Goal: Task Accomplishment & Management: Manage account settings

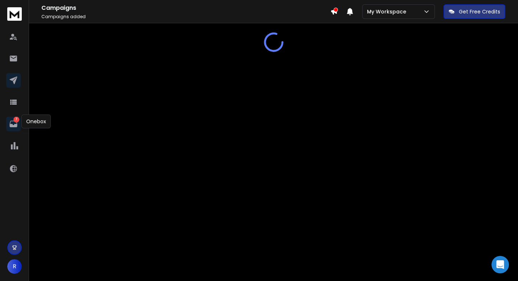
click at [17, 119] on p "7" at bounding box center [16, 120] width 6 height 6
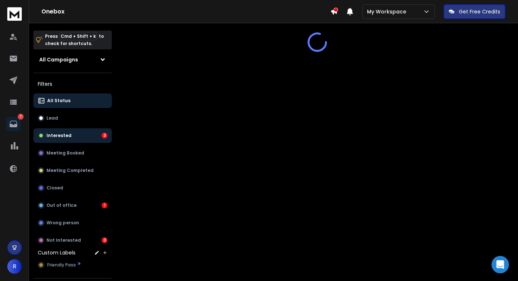
click at [92, 132] on button "Interested 3" at bounding box center [72, 135] width 78 height 15
click at [88, 136] on button "Interested 3" at bounding box center [72, 135] width 78 height 15
click at [68, 134] on p "Interested" at bounding box center [58, 136] width 25 height 6
click at [53, 133] on p "Interested" at bounding box center [58, 136] width 25 height 6
click at [75, 130] on button "Interested 3" at bounding box center [72, 135] width 78 height 15
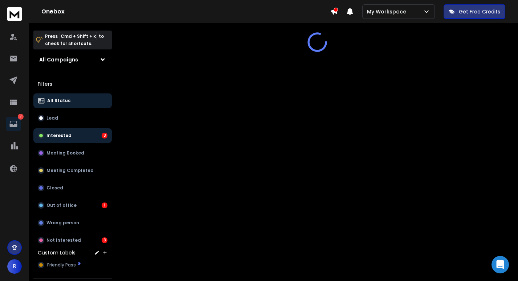
click at [62, 140] on button "Interested 3" at bounding box center [72, 135] width 78 height 15
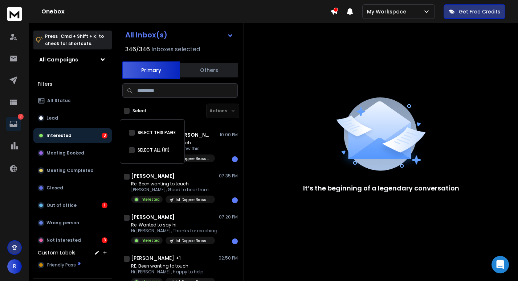
click at [150, 131] on label "SELECT THIS PAGE" at bounding box center [157, 133] width 38 height 6
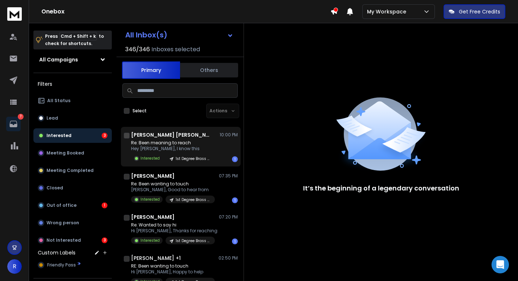
click at [209, 140] on p "Re: Been meaning to reach" at bounding box center [173, 143] width 84 height 6
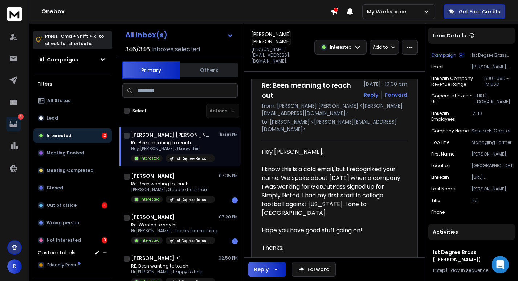
scroll to position [28, 0]
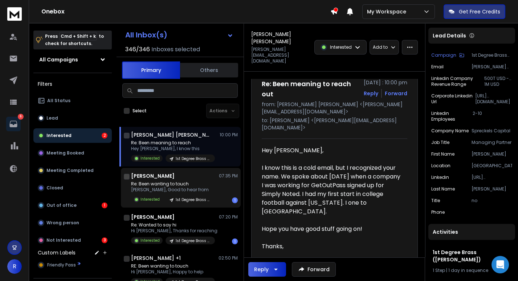
click at [161, 175] on div "Brian Gill 07:35 PM" at bounding box center [184, 175] width 107 height 7
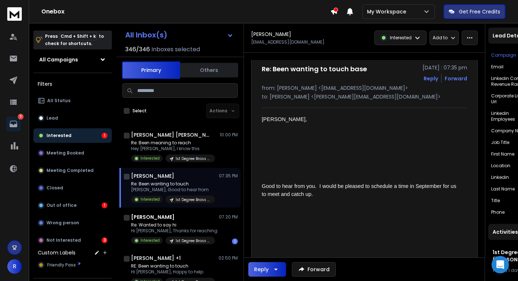
scroll to position [49, 0]
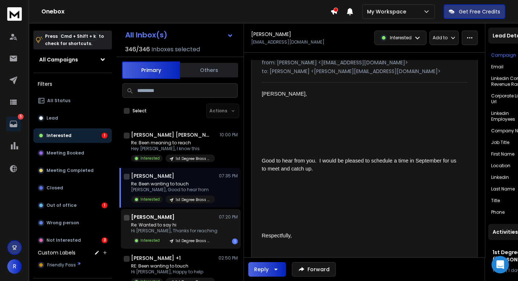
click at [170, 218] on div "Laura Kirby 07:20 PM" at bounding box center [184, 216] width 107 height 7
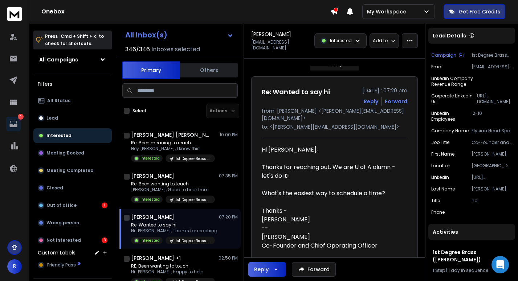
scroll to position [8, 0]
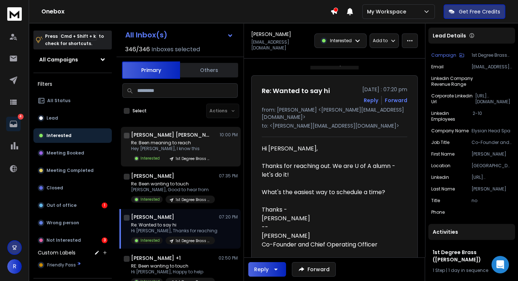
click at [158, 137] on h1 "[PERSON_NAME] [PERSON_NAME]" at bounding box center [171, 134] width 80 height 7
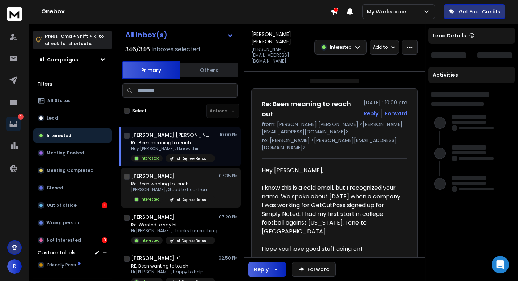
click at [161, 177] on div "Brian Gill 07:35 PM" at bounding box center [184, 175] width 107 height 7
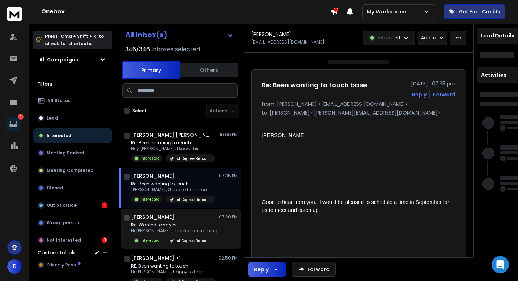
click at [165, 217] on div "Laura Kirby 07:20 PM" at bounding box center [184, 216] width 107 height 7
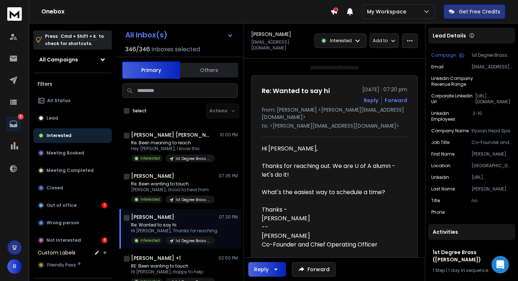
scroll to position [44, 0]
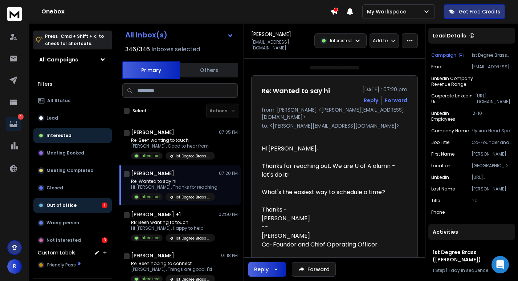
click at [58, 201] on button "Out of office 1" at bounding box center [72, 205] width 78 height 15
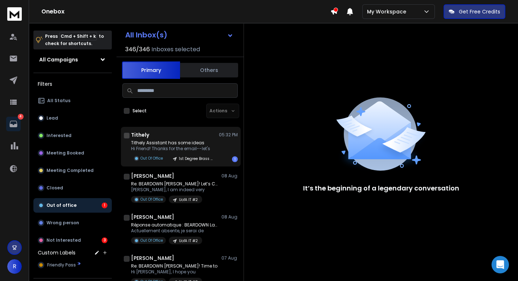
click at [194, 145] on p "Tithely Assistant has some ideas" at bounding box center [174, 143] width 87 height 6
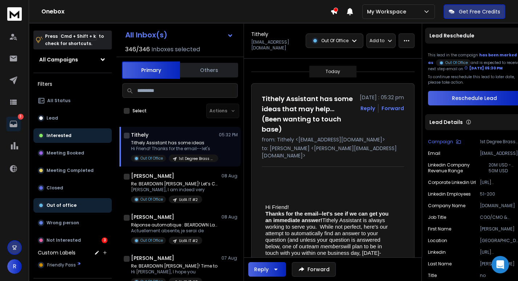
click at [55, 133] on p "Interested" at bounding box center [58, 136] width 25 height 6
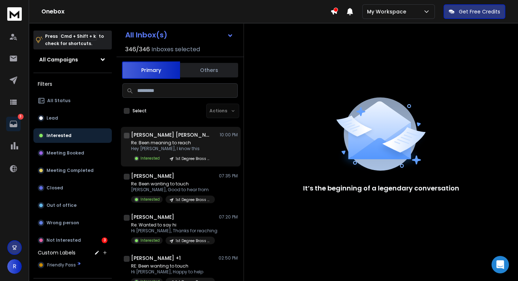
click at [169, 143] on p "Re: Been meaning to reach" at bounding box center [173, 143] width 84 height 6
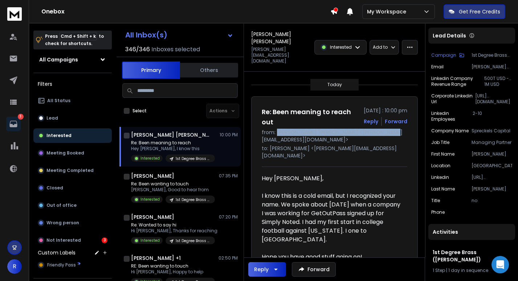
drag, startPoint x: 278, startPoint y: 112, endPoint x: 391, endPoint y: 112, distance: 113.7
click at [391, 129] on p "from: Riggs Powell <riggs@spreckelscapital.com>" at bounding box center [335, 136] width 146 height 15
copy p "Riggs Powell <riggs@spreckelscapital.com>"
click at [77, 240] on p "Not Interested" at bounding box center [63, 240] width 35 height 6
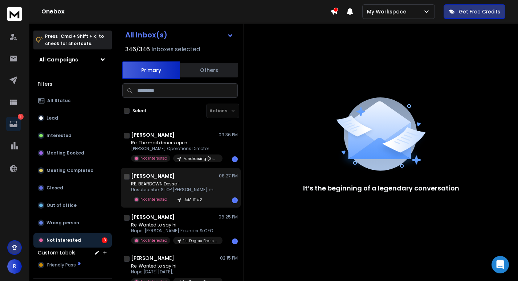
click at [156, 178] on div "Saunders 08:27 PM" at bounding box center [184, 175] width 107 height 7
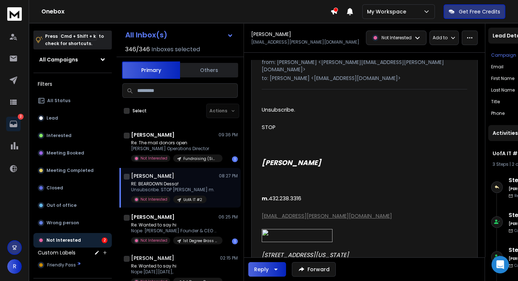
scroll to position [102, 0]
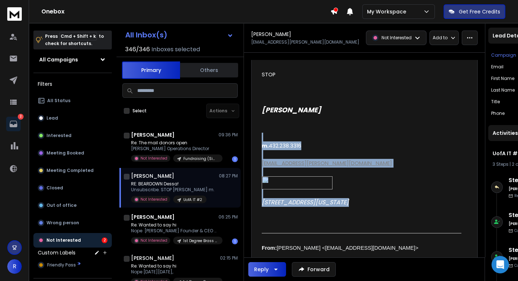
drag, startPoint x: 345, startPoint y: 209, endPoint x: 271, endPoint y: 106, distance: 126.6
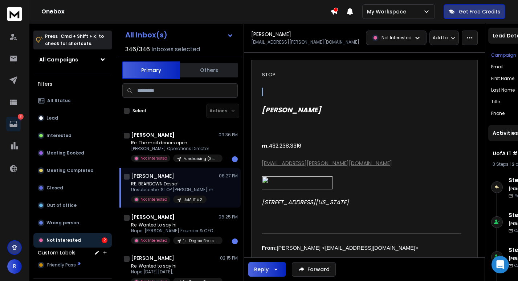
click at [321, 88] on p at bounding box center [362, 92] width 200 height 9
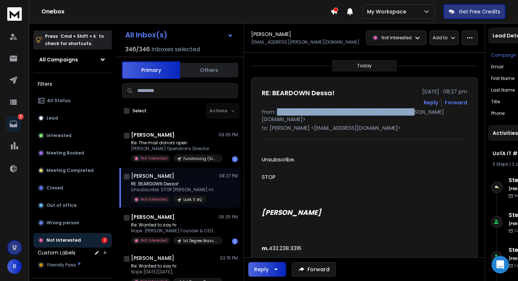
drag, startPoint x: 278, startPoint y: 110, endPoint x: 419, endPoint y: 111, distance: 141.3
click at [419, 111] on p "from: Saunders, Dessa <dessa.saunders@exxonmobil.com>" at bounding box center [365, 115] width 206 height 15
copy p "Saunders, Dessa <dessa.saunders@exxonmobil.com>"
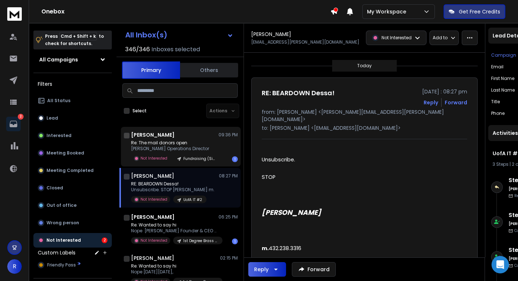
click at [200, 136] on div "Minhaj Ameen 09:36 PM" at bounding box center [184, 134] width 107 height 7
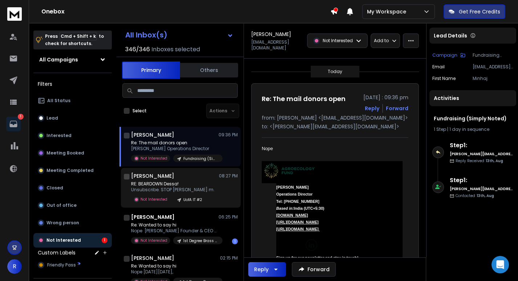
click at [193, 185] on p "RE: BEARDOWN Dessa!" at bounding box center [173, 184] width 84 height 6
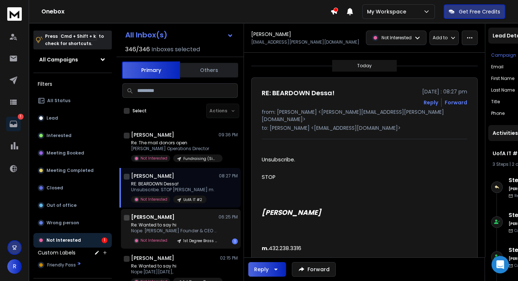
click at [195, 214] on div "Melissa DiGianfilippo 06:25 PM" at bounding box center [184, 216] width 107 height 7
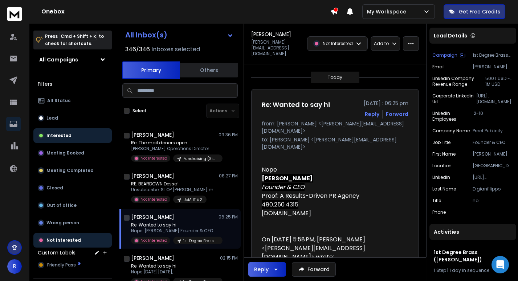
click at [55, 133] on p "Interested" at bounding box center [58, 136] width 25 height 6
